Goal: Communication & Community: Answer question/provide support

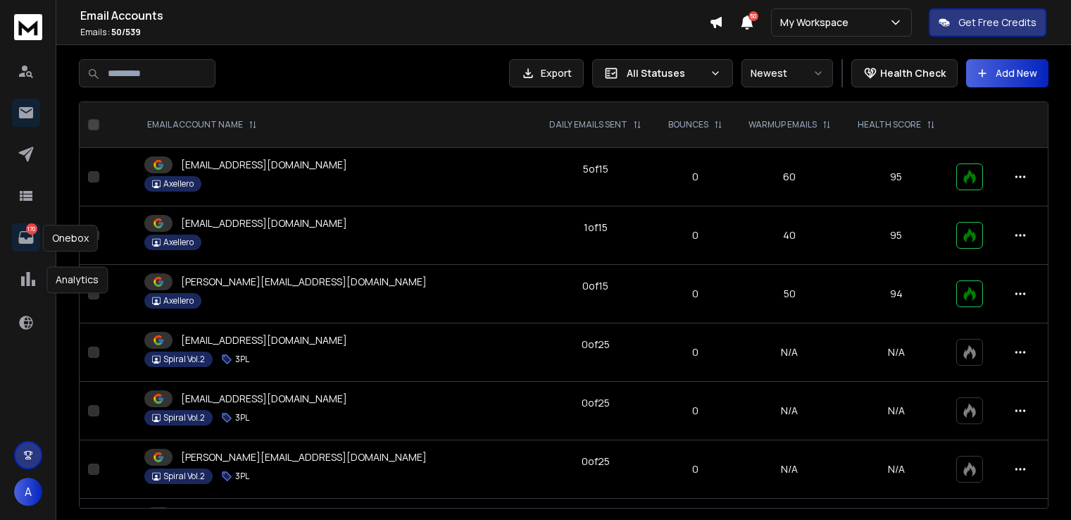
click at [32, 241] on icon at bounding box center [25, 237] width 15 height 13
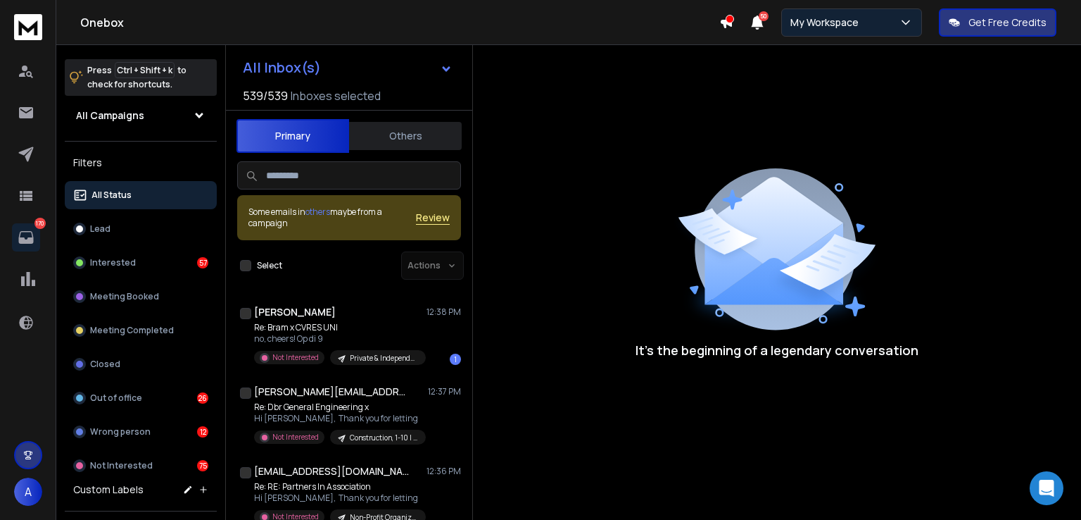
click at [817, 36] on button "My Workspace" at bounding box center [851, 22] width 141 height 28
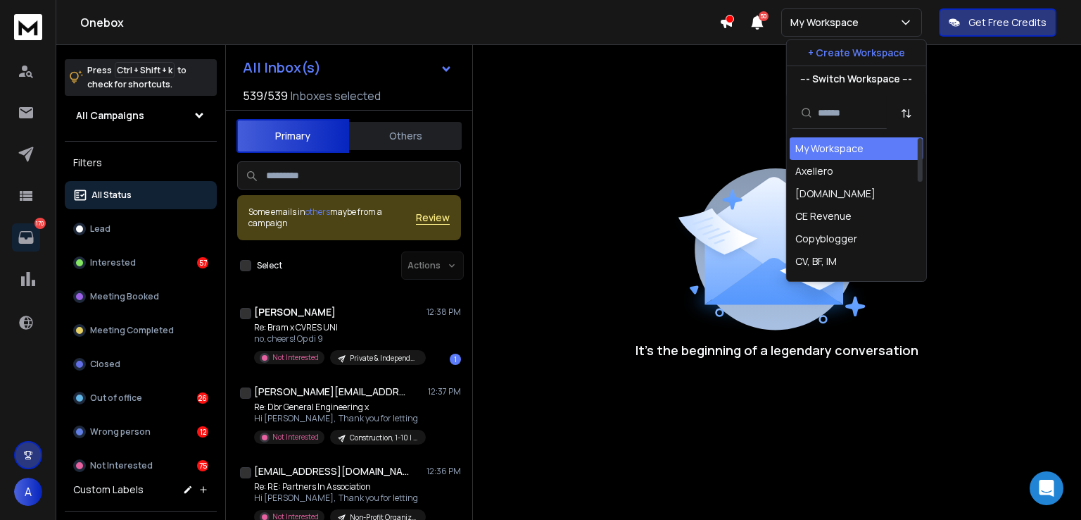
click at [850, 142] on div "My Workspace" at bounding box center [829, 148] width 68 height 14
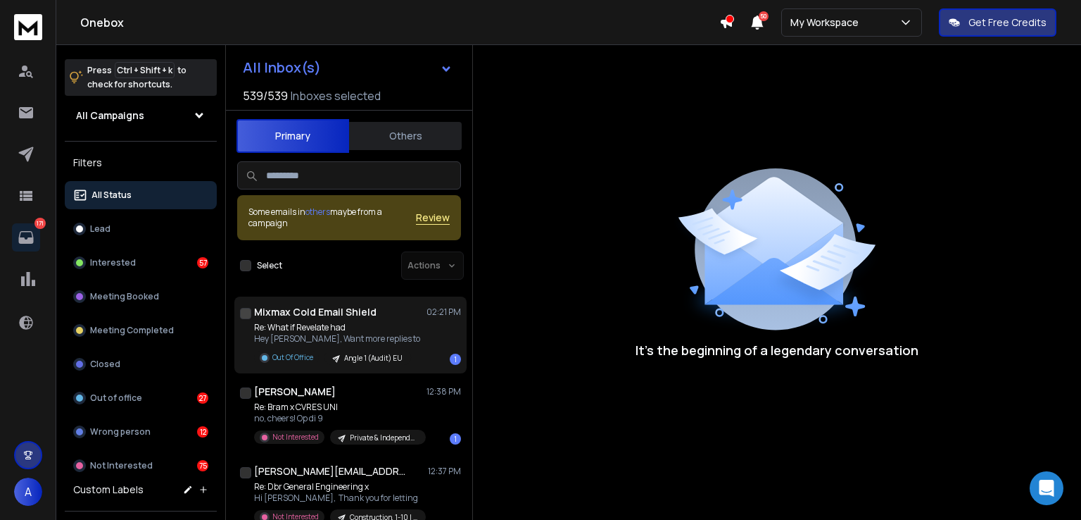
click at [408, 337] on p "Hey Chris, Want more replies to" at bounding box center [337, 338] width 166 height 11
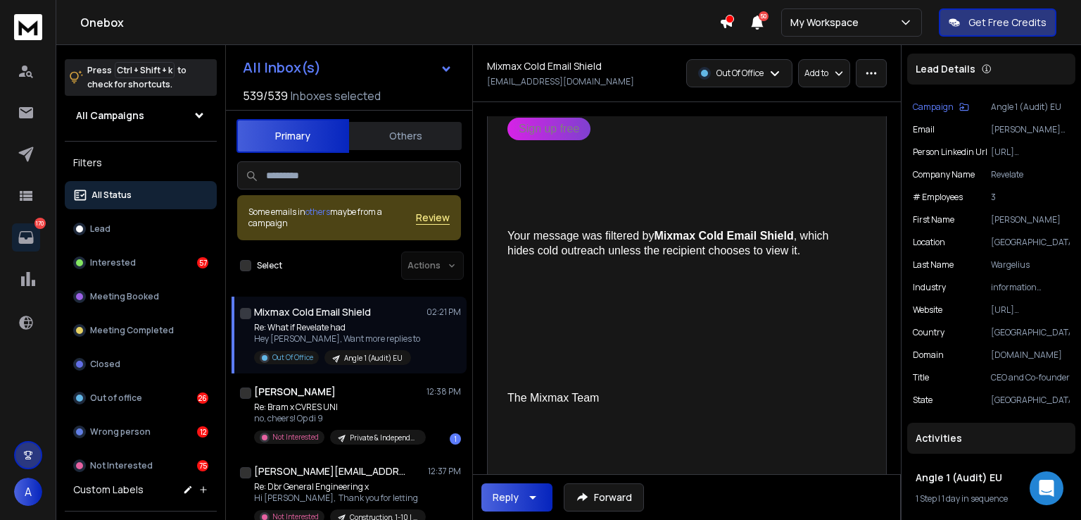
scroll to position [716, 0]
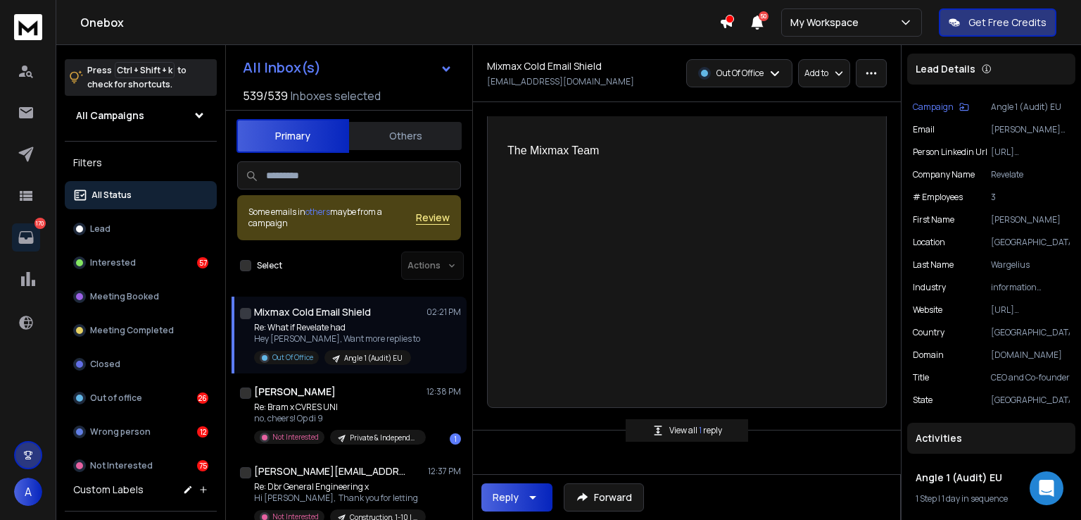
click at [706, 437] on div "View all 1 reply" at bounding box center [687, 430] width 122 height 23
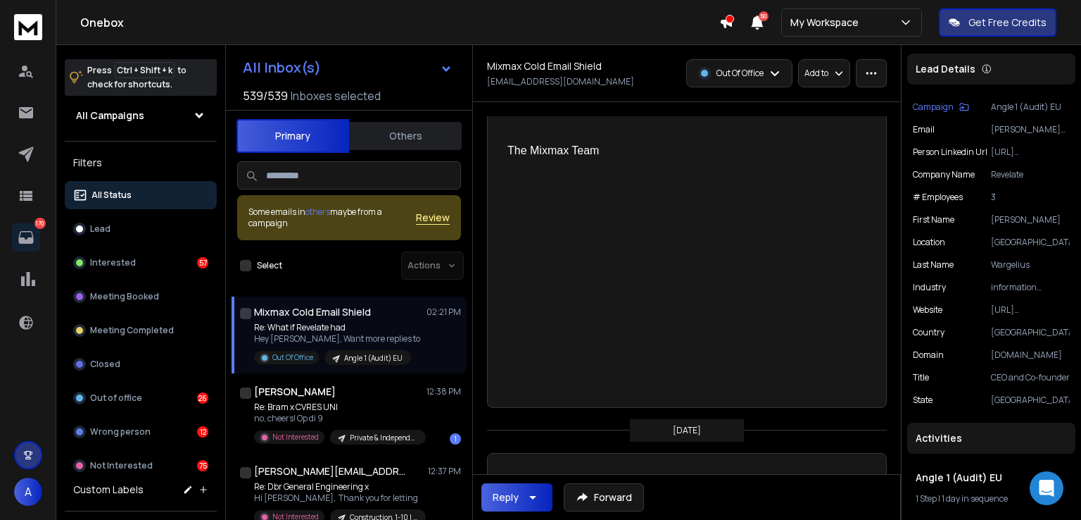
scroll to position [1185, 0]
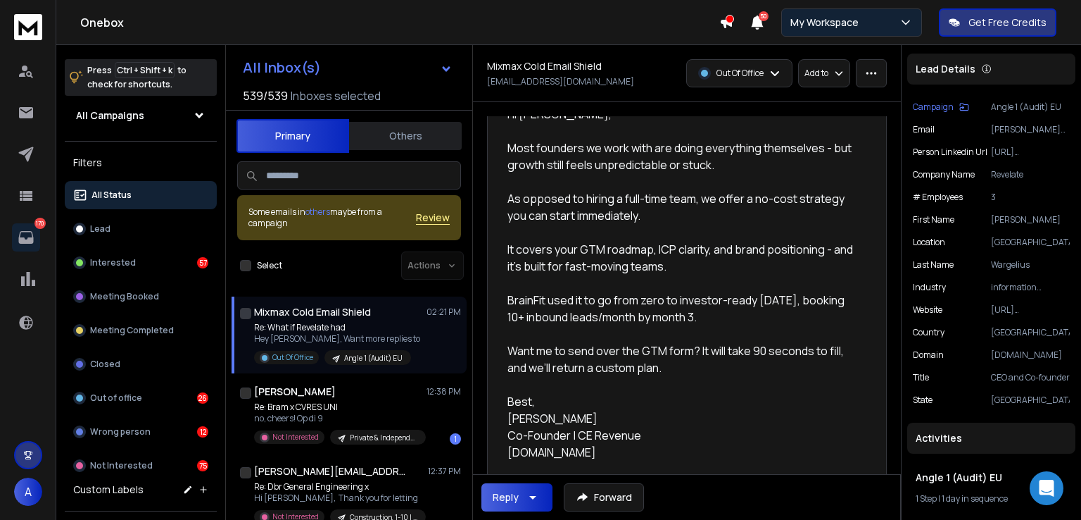
click at [859, 11] on button "My Workspace" at bounding box center [851, 22] width 141 height 28
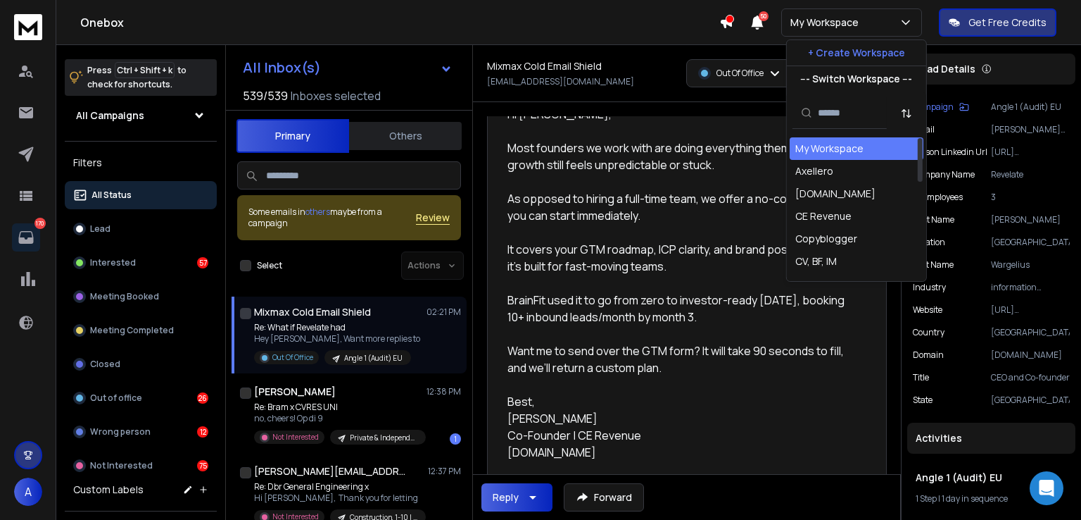
click at [843, 146] on div "My Workspace" at bounding box center [829, 148] width 68 height 14
